Goal: Information Seeking & Learning: Check status

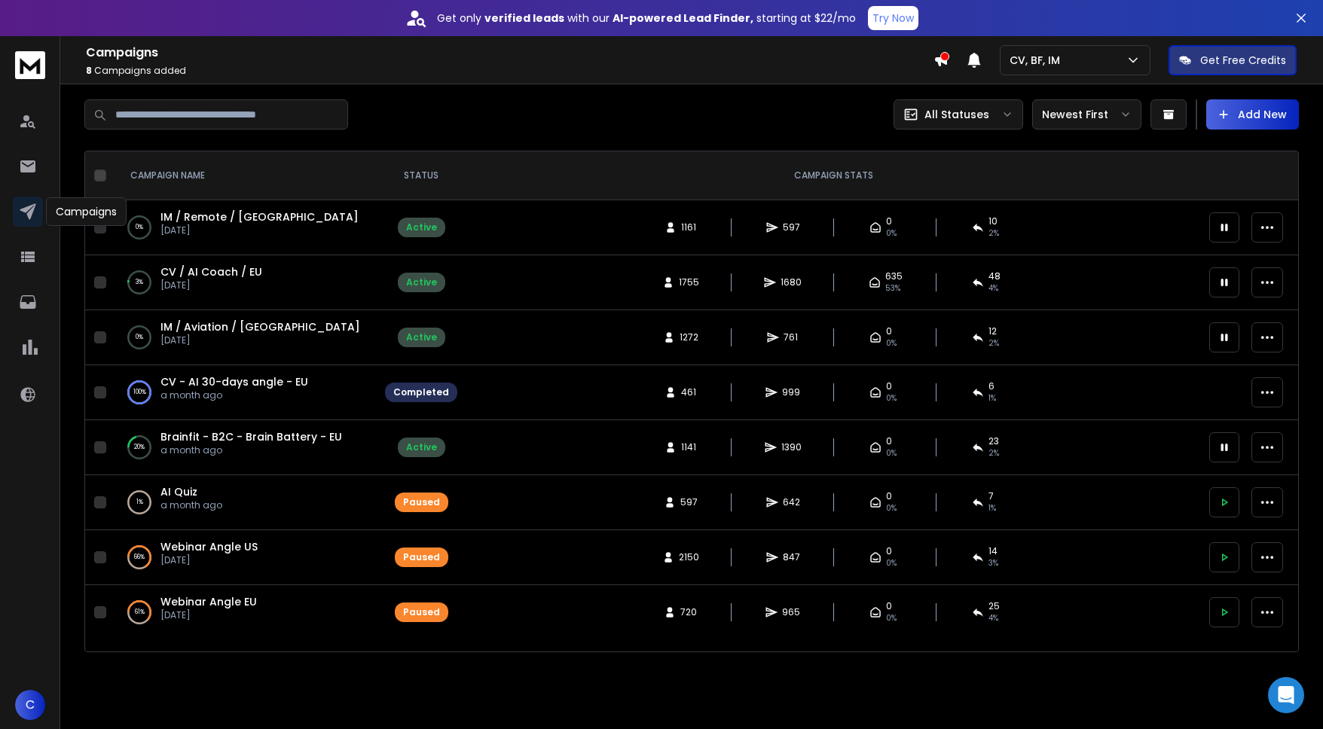
click at [28, 213] on icon at bounding box center [28, 211] width 16 height 16
click at [28, 157] on icon at bounding box center [28, 166] width 18 height 18
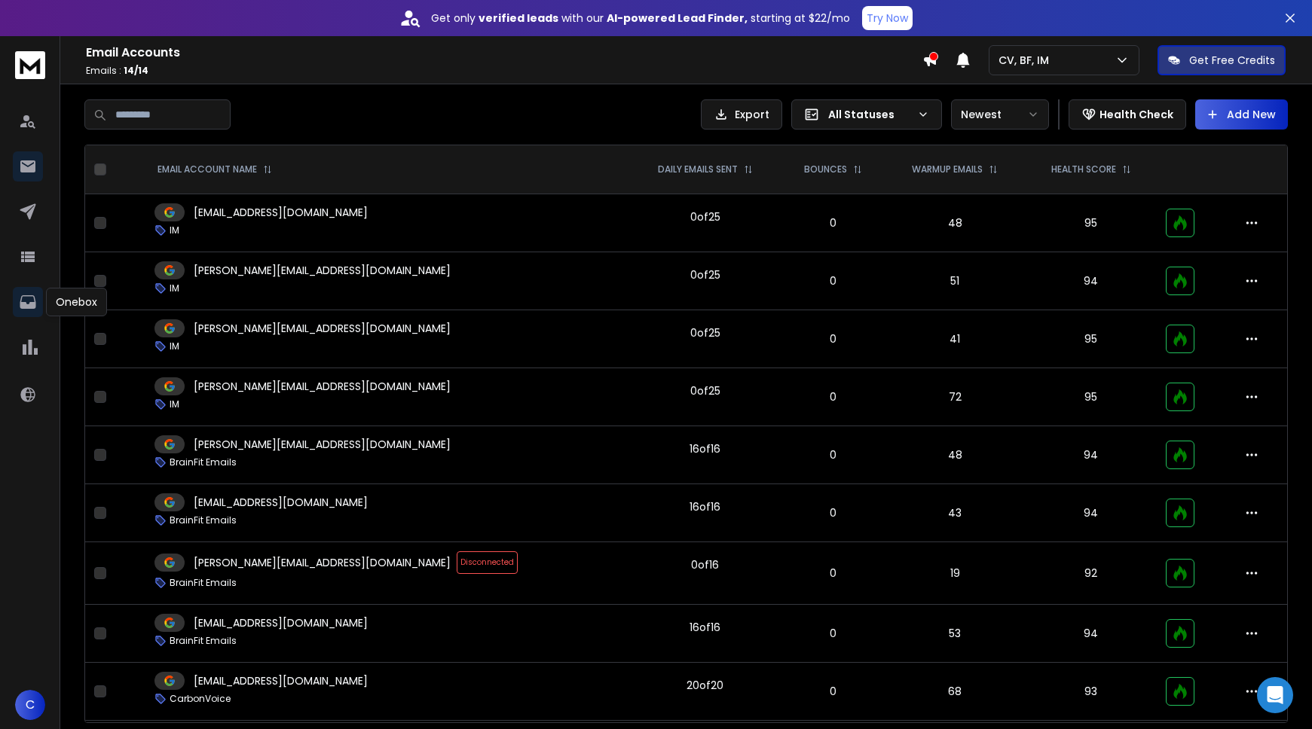
click at [24, 294] on icon at bounding box center [28, 302] width 18 height 18
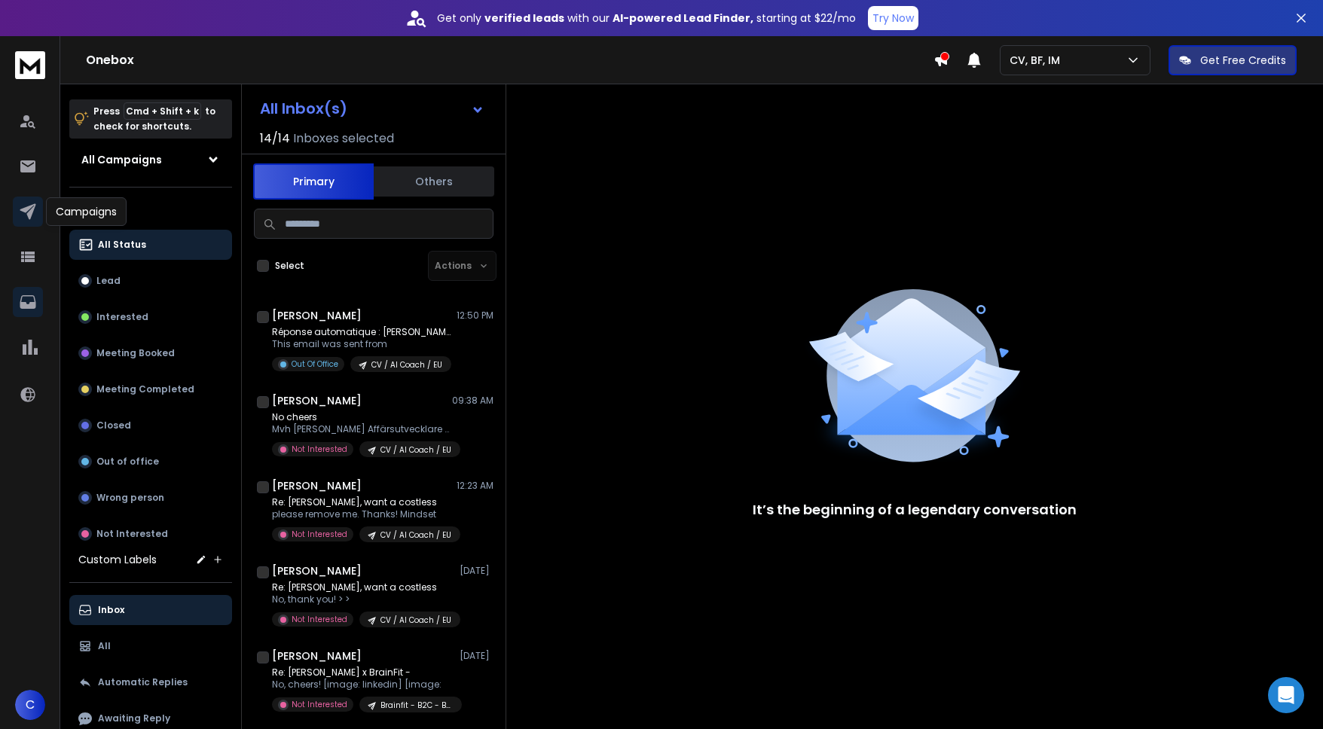
click at [19, 210] on icon at bounding box center [28, 212] width 18 height 18
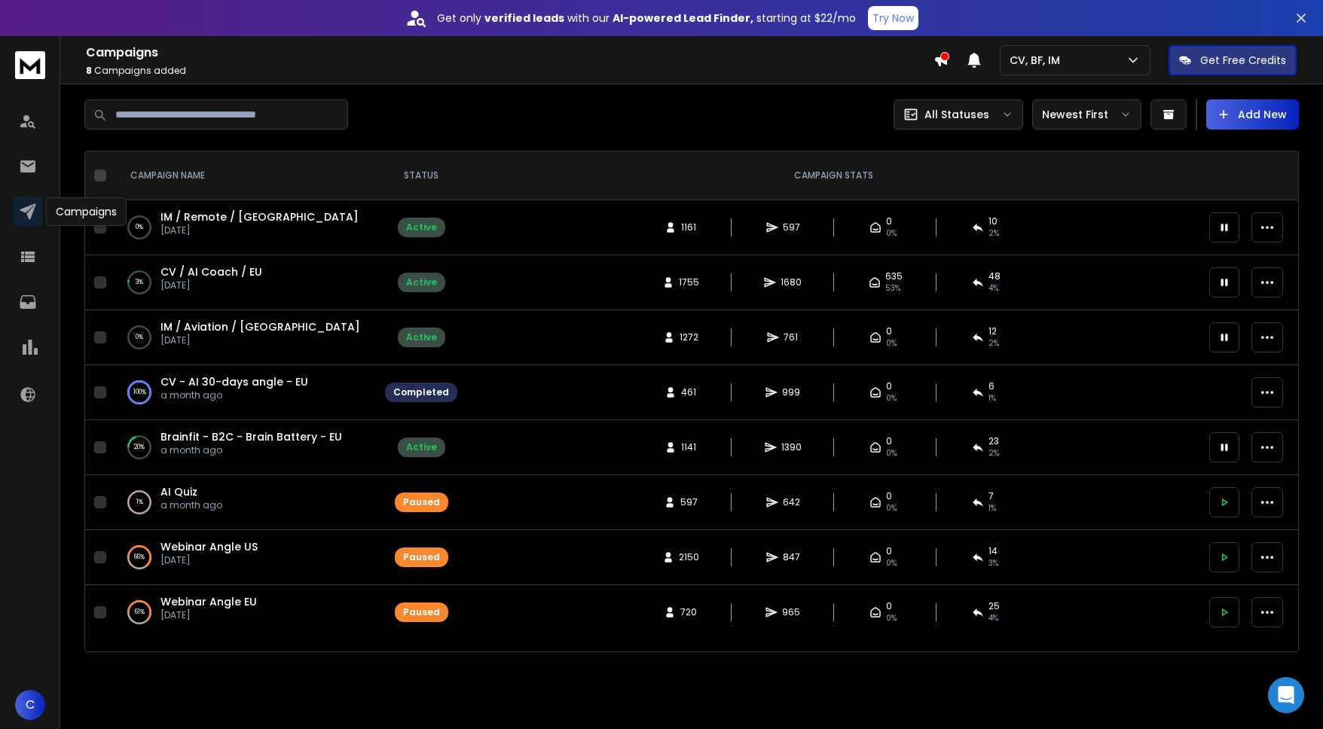
click at [265, 280] on div "3 % CV / AI Coach / EU [DATE]" at bounding box center [244, 283] width 234 height 36
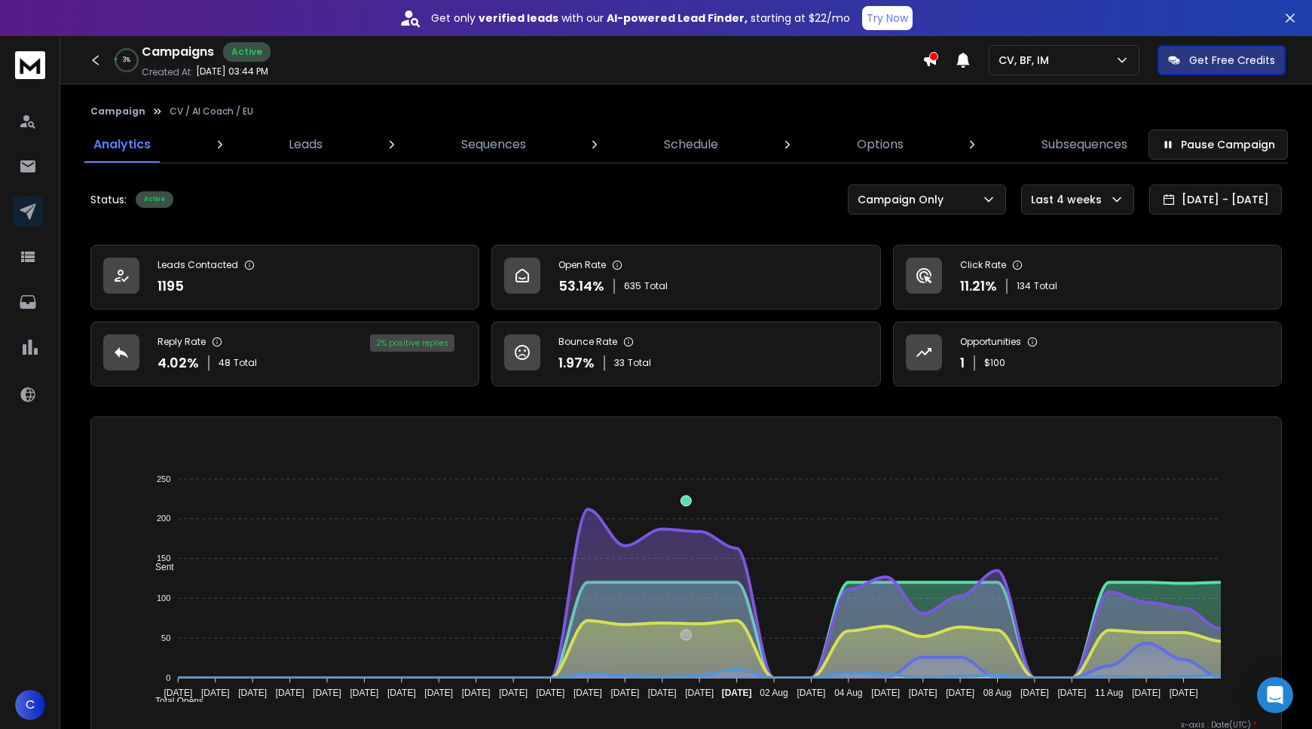
click at [202, 109] on p "CV / AI Coach / EU" at bounding box center [212, 111] width 84 height 12
copy p "CV / AI Coach / EU"
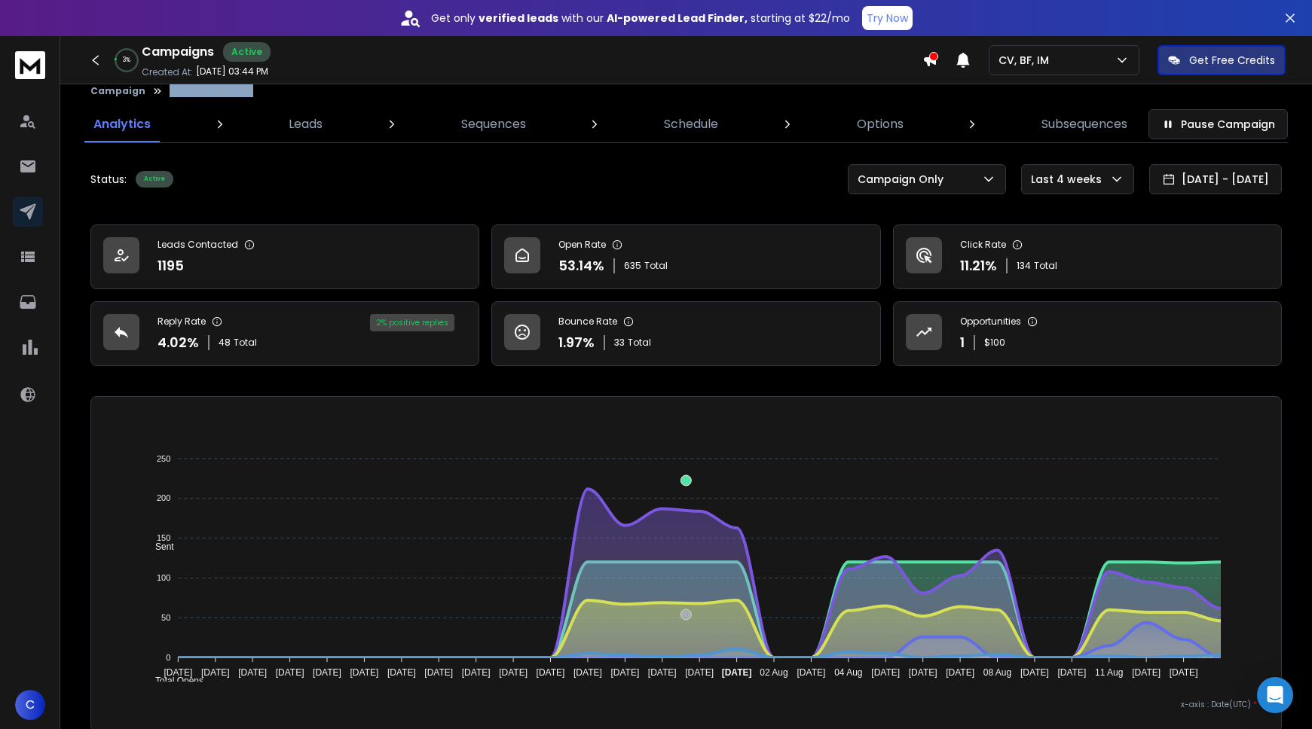
scroll to position [20, 0]
click at [269, 90] on div "Campaign CV / AI Coach / [GEOGRAPHIC_DATA]" at bounding box center [685, 92] width 1203 height 24
click at [269, 97] on div "Campaign CV / AI Coach / [GEOGRAPHIC_DATA]" at bounding box center [685, 92] width 1203 height 24
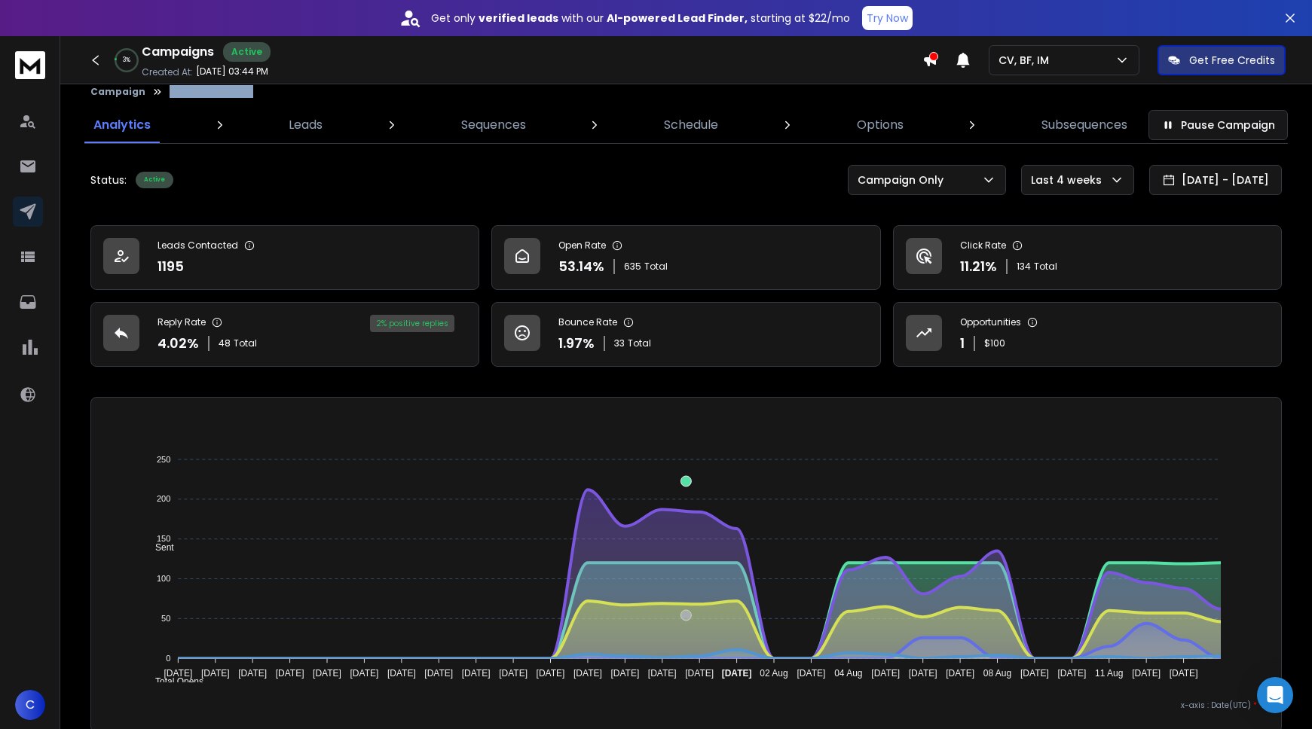
copy p "CV / AI Coach / EU"
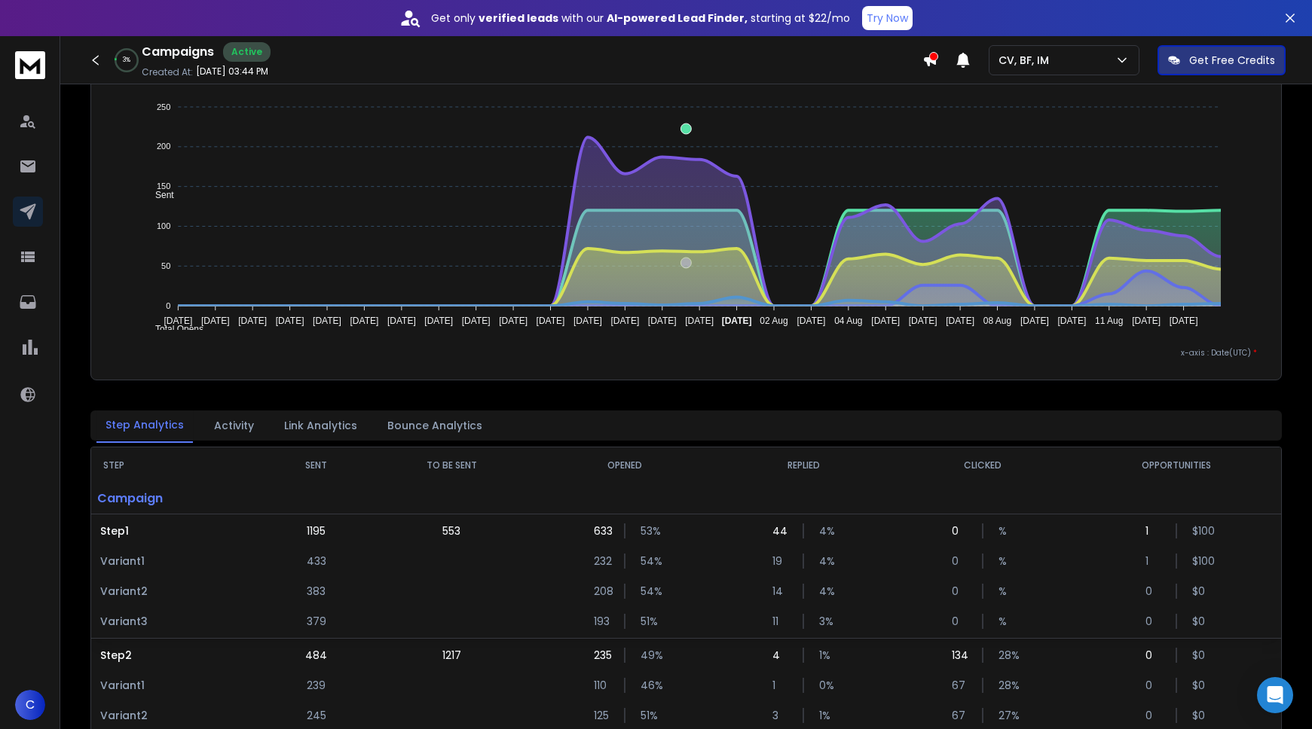
scroll to position [403, 0]
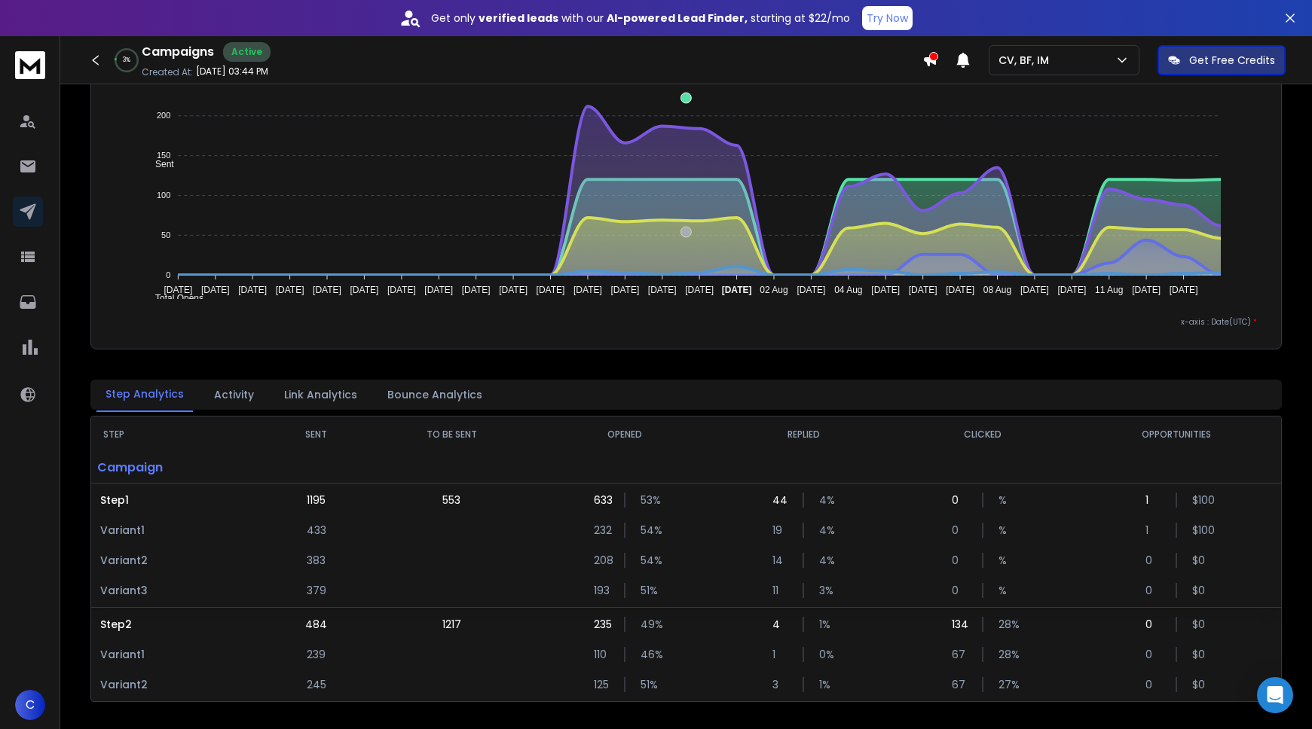
click at [230, 389] on button "Activity" at bounding box center [234, 394] width 58 height 33
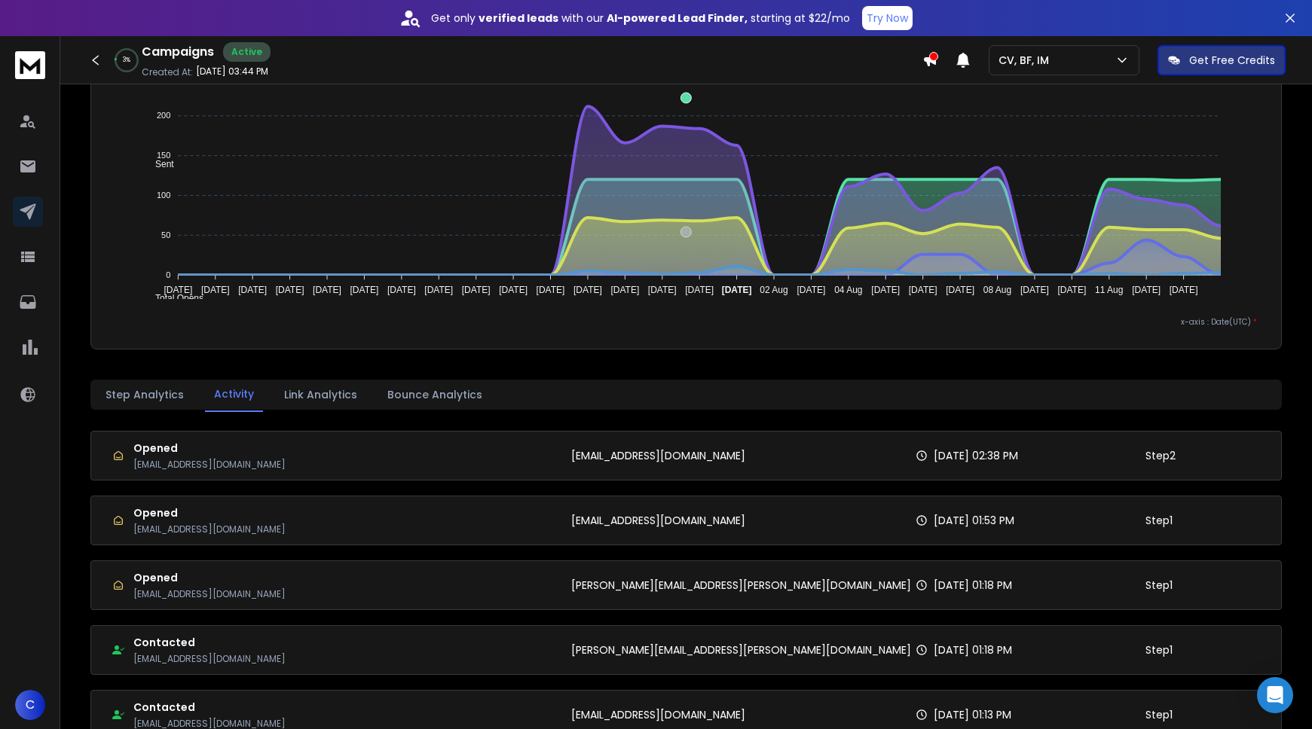
click at [335, 393] on button "Link Analytics" at bounding box center [320, 394] width 91 height 33
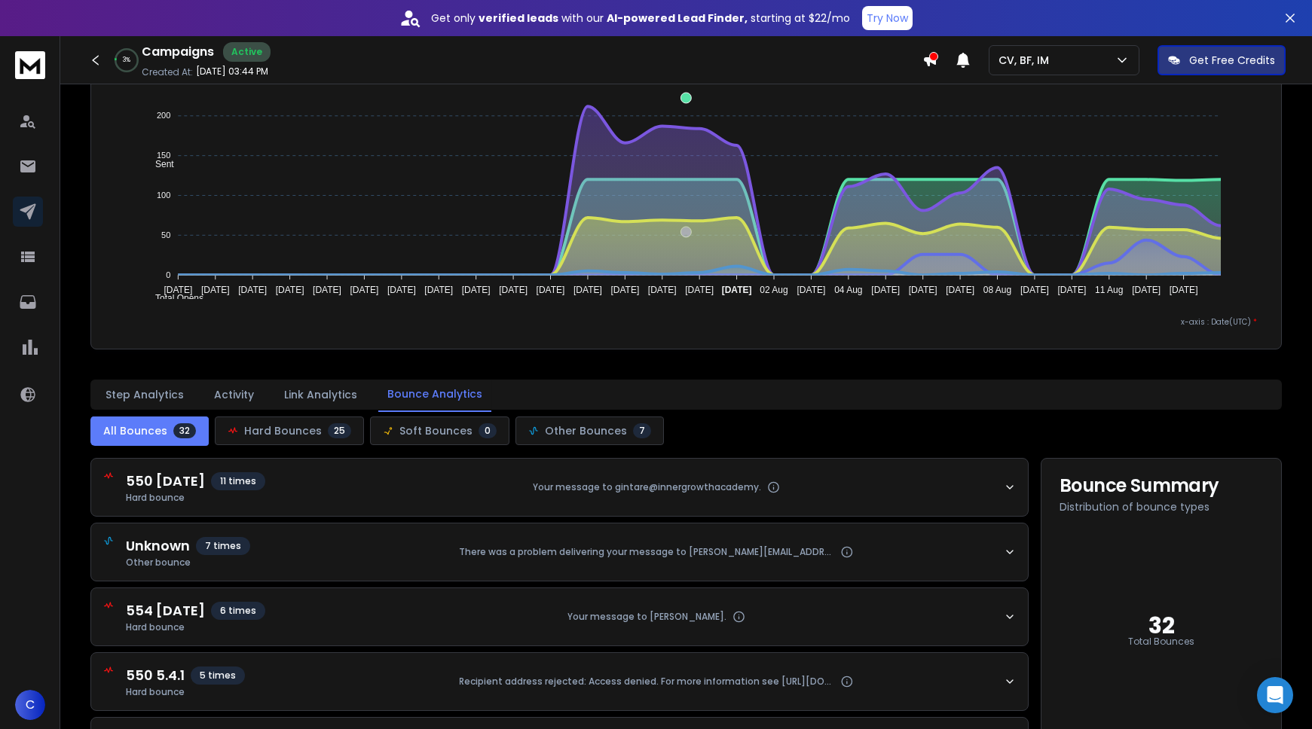
click at [419, 397] on button "Bounce Analytics" at bounding box center [434, 395] width 113 height 35
click at [132, 399] on button "Step Analytics" at bounding box center [144, 394] width 96 height 33
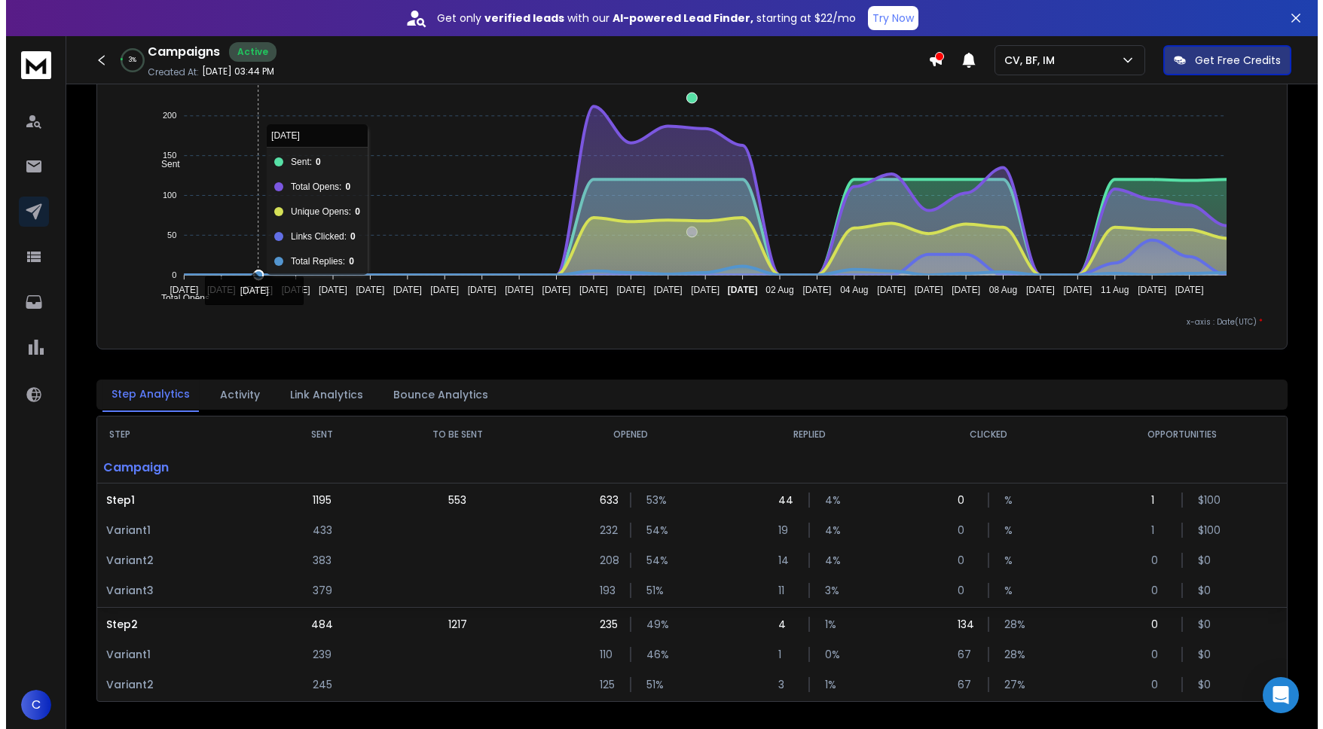
scroll to position [0, 0]
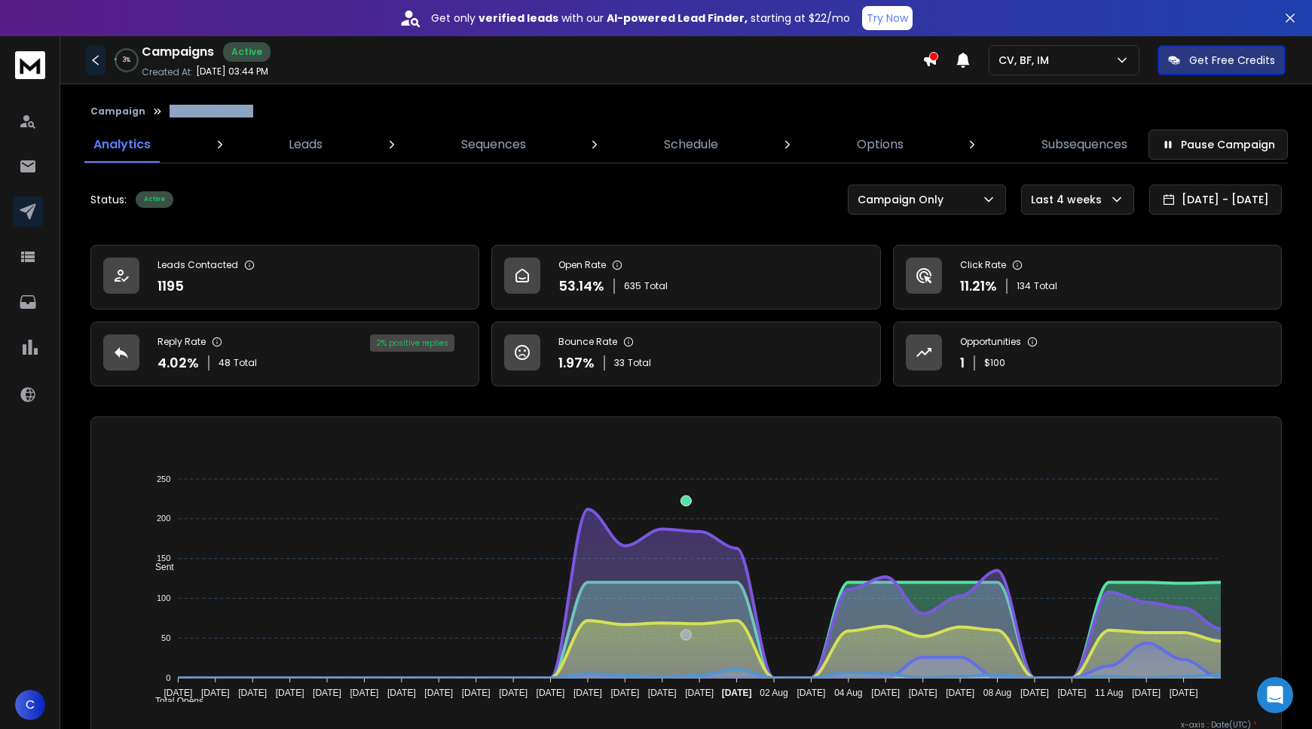
click at [95, 65] on icon at bounding box center [96, 61] width 14 height 14
